Goal: Task Accomplishment & Management: Manage account settings

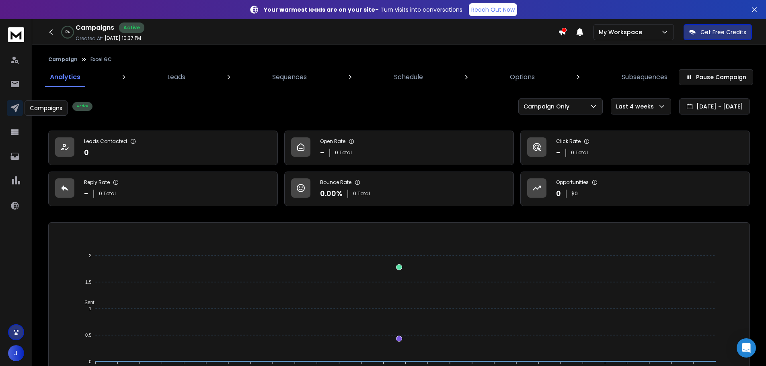
click at [17, 108] on icon at bounding box center [14, 108] width 8 height 8
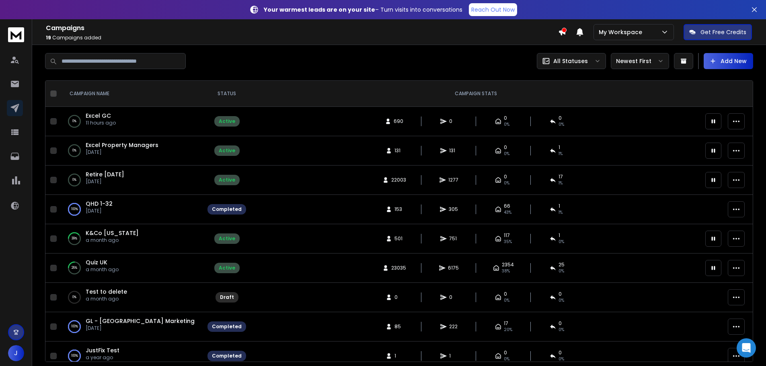
click at [127, 175] on div "0 % Retire [DATE] [DATE]" at bounding box center [131, 179] width 127 height 19
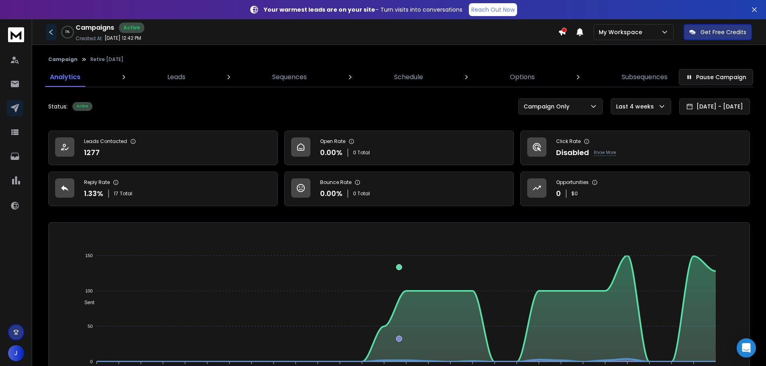
click at [49, 35] on icon at bounding box center [50, 32] width 7 height 7
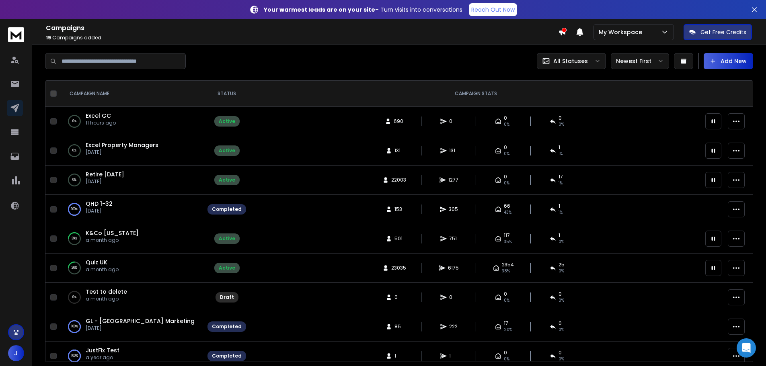
click at [128, 178] on div "0 % Retire [DATE] [DATE]" at bounding box center [131, 179] width 127 height 19
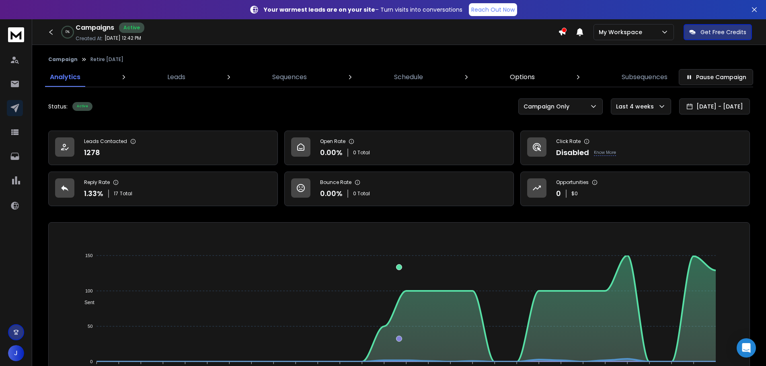
click at [526, 77] on p "Options" at bounding box center [522, 77] width 25 height 10
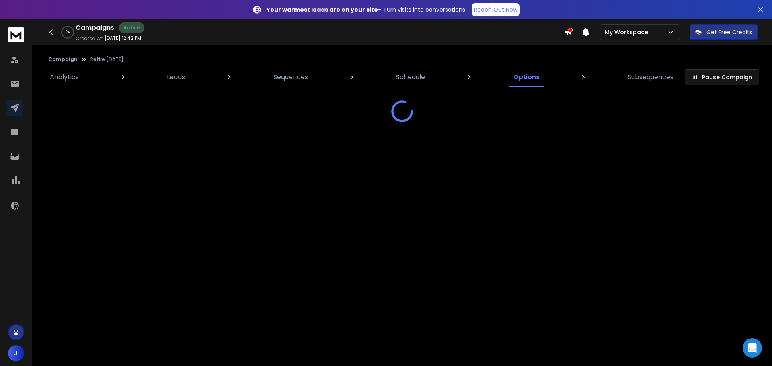
select select "*"
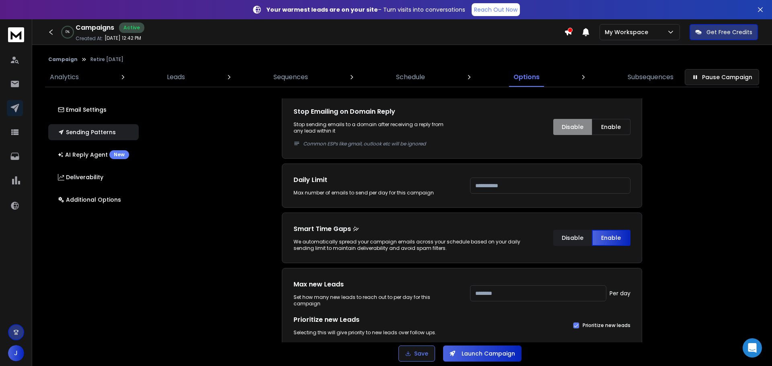
scroll to position [335, 0]
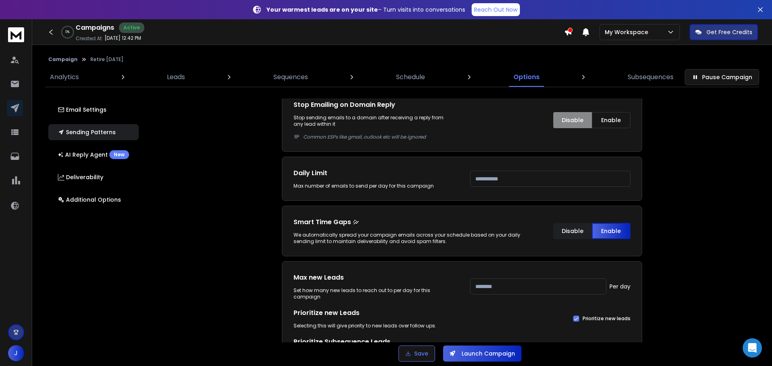
drag, startPoint x: 507, startPoint y: 180, endPoint x: 447, endPoint y: 166, distance: 62.1
click at [437, 177] on div "Daily Limit Max number of emails to send per day for this campaign ***" at bounding box center [461, 178] width 337 height 21
type input "***"
click at [415, 327] on button "Save" at bounding box center [416, 354] width 37 height 16
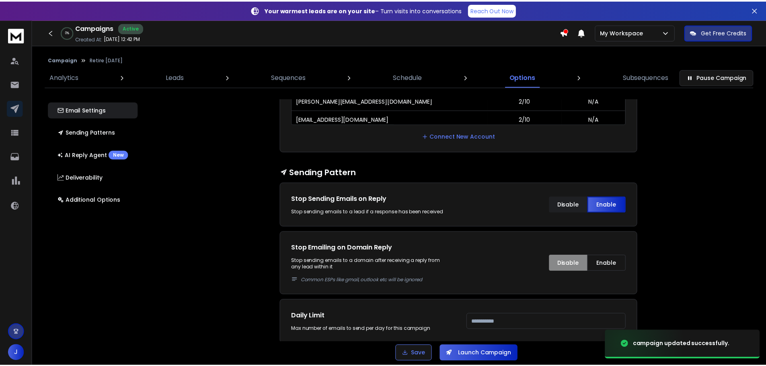
scroll to position [121, 0]
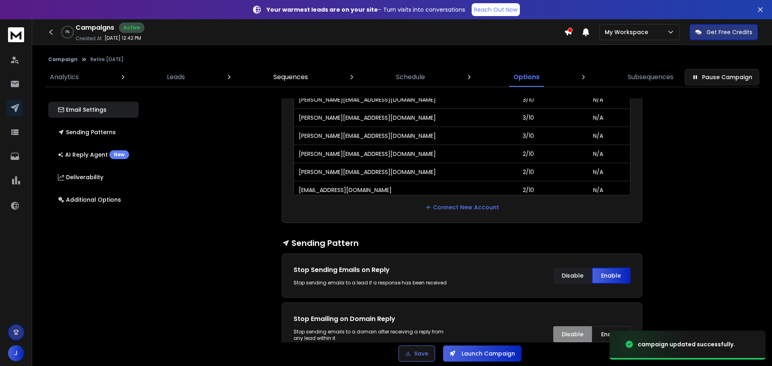
click at [282, 78] on p "Sequences" at bounding box center [290, 77] width 35 height 10
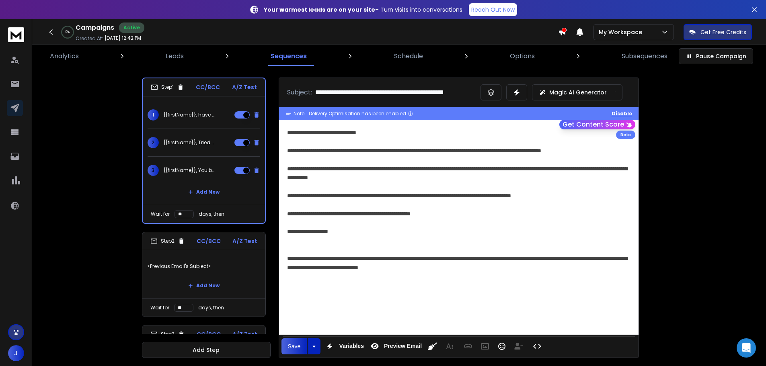
scroll to position [24, 0]
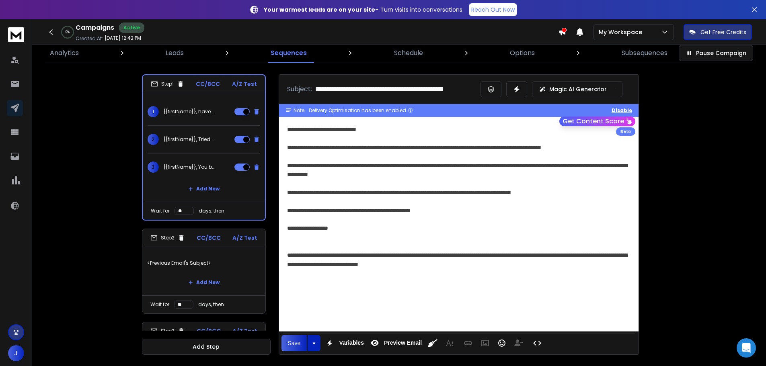
click at [242, 263] on p "<Previous Email's Subject>" at bounding box center [203, 263] width 113 height 23
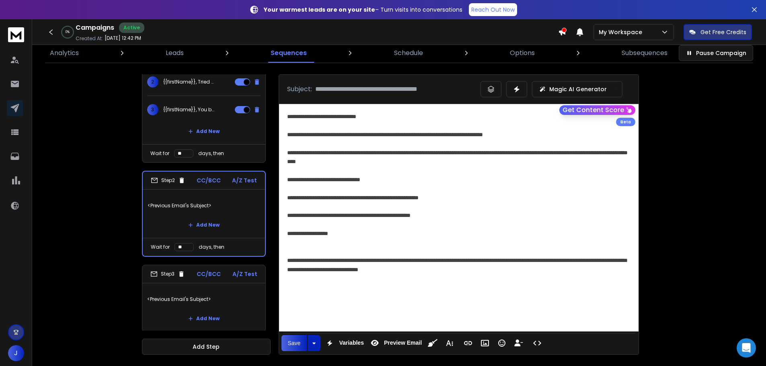
scroll to position [58, 0]
click at [236, 286] on div "<Previous Email's Subject> Add New" at bounding box center [203, 306] width 123 height 48
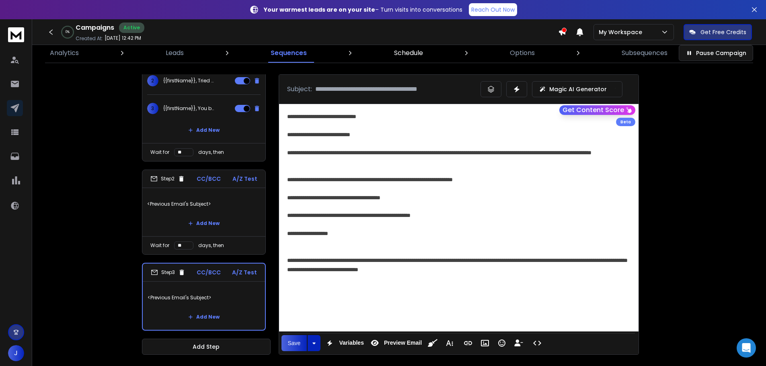
click at [411, 54] on p "Schedule" at bounding box center [408, 53] width 29 height 10
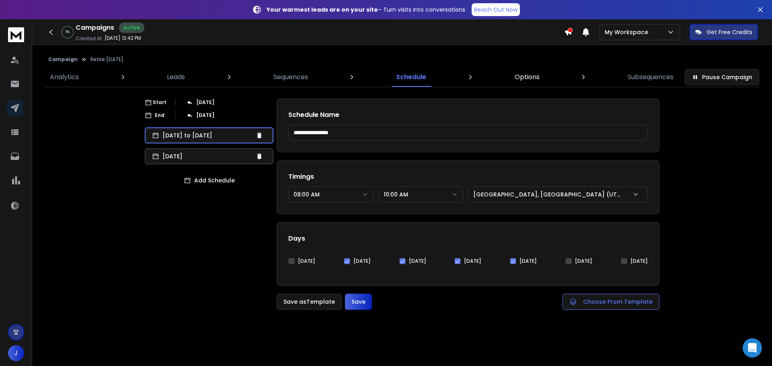
click at [522, 77] on p "Options" at bounding box center [527, 77] width 25 height 10
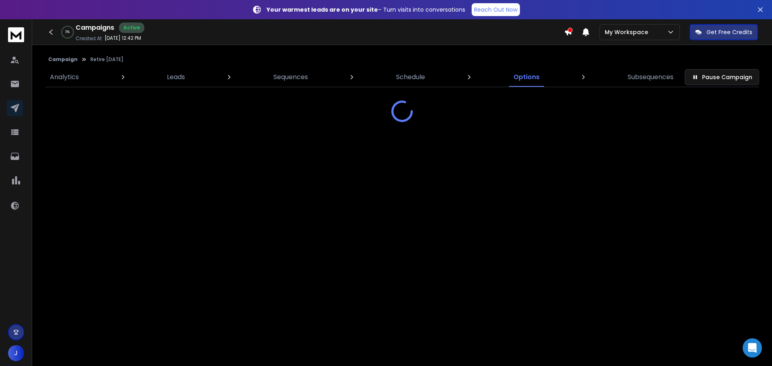
select select "*"
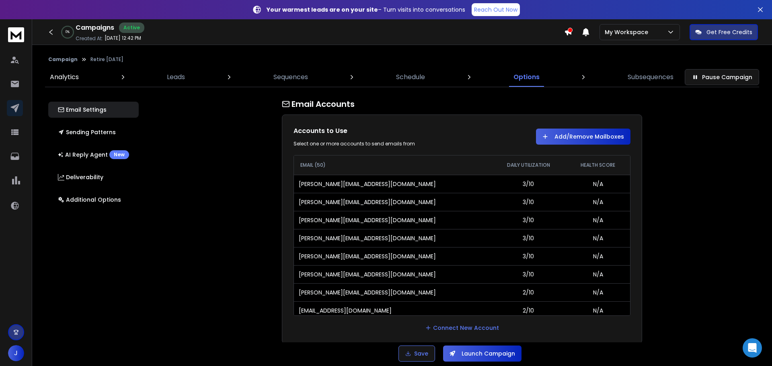
click at [67, 77] on p "Analytics" at bounding box center [64, 77] width 29 height 10
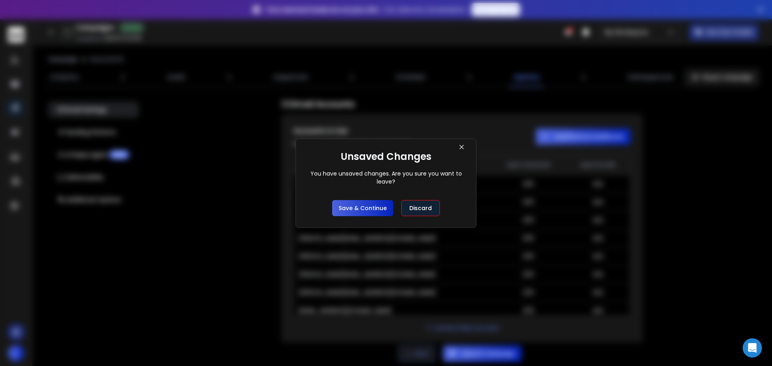
click at [428, 209] on button "Discard" at bounding box center [420, 208] width 39 height 16
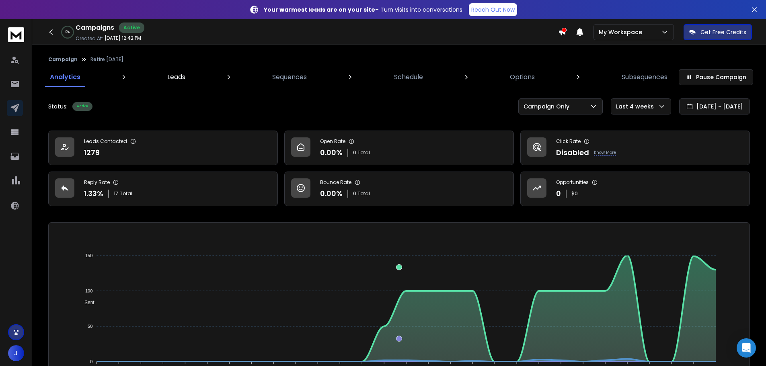
click at [178, 80] on p "Leads" at bounding box center [176, 77] width 18 height 10
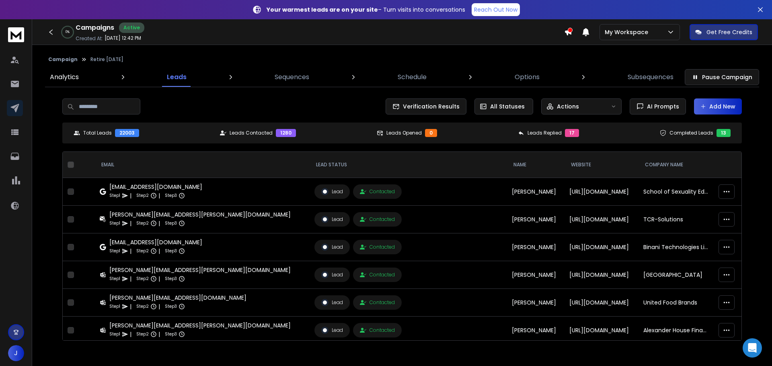
click at [72, 75] on p "Analytics" at bounding box center [64, 77] width 29 height 10
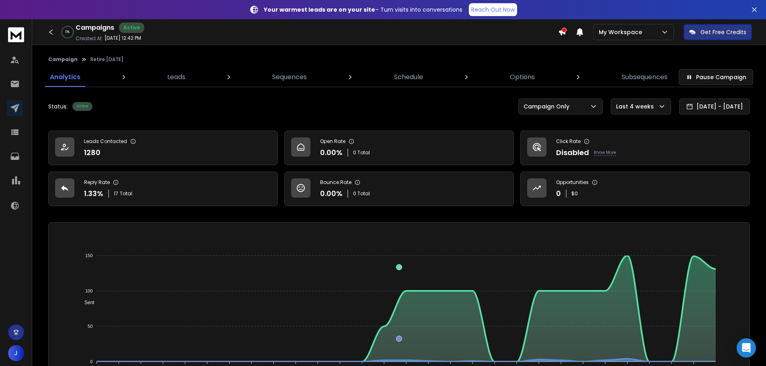
drag, startPoint x: 239, startPoint y: 106, endPoint x: 254, endPoint y: 50, distance: 57.9
click at [254, 50] on div "Campaign Retire [DATE] Analytics Leads Sequences Schedule Options Subsequences …" at bounding box center [399, 299] width 734 height 509
click at [17, 109] on icon at bounding box center [14, 108] width 8 height 8
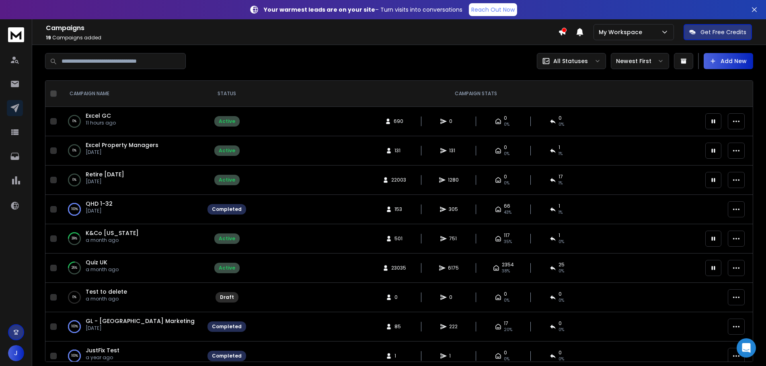
click at [98, 263] on span "Quiz UK" at bounding box center [97, 263] width 22 height 8
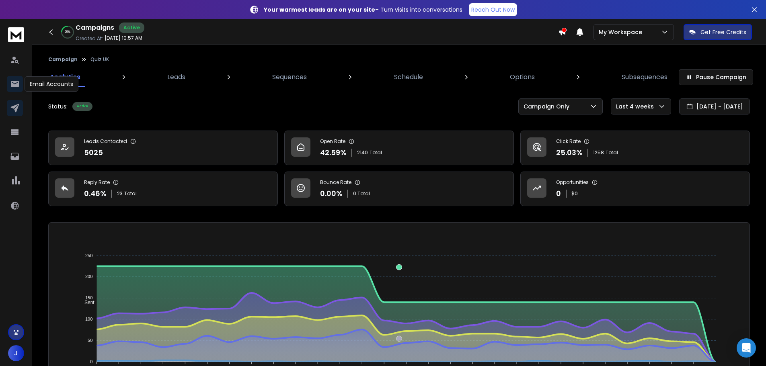
click at [16, 85] on icon at bounding box center [15, 84] width 8 height 6
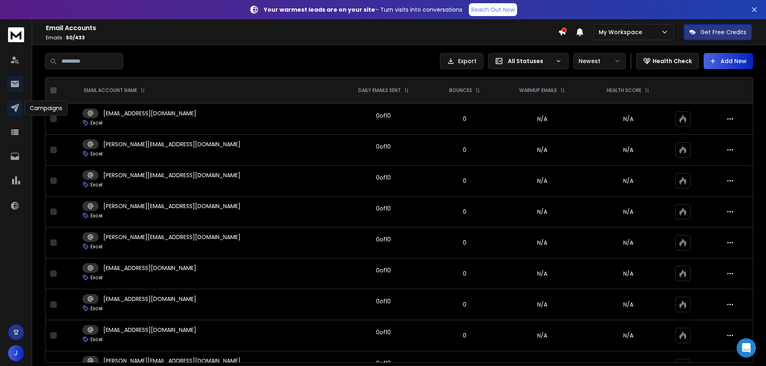
click at [18, 107] on icon at bounding box center [14, 108] width 8 height 8
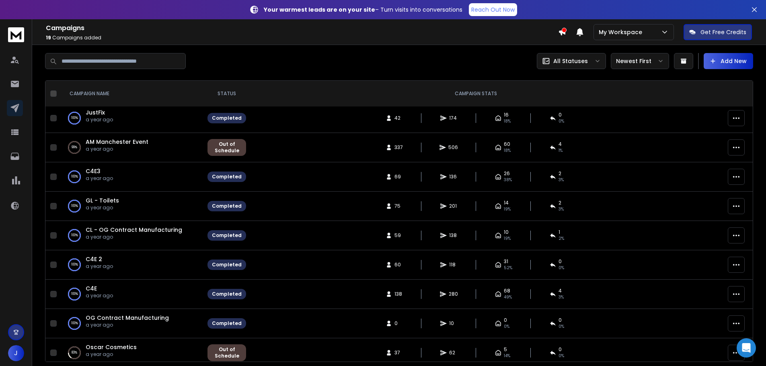
scroll to position [268, 0]
click at [16, 111] on icon at bounding box center [14, 108] width 8 height 8
click at [16, 84] on icon at bounding box center [15, 84] width 8 height 6
